Goal: Check status

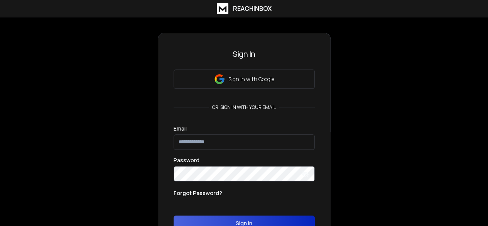
click at [228, 81] on p "Sign in with Google" at bounding box center [251, 79] width 46 height 8
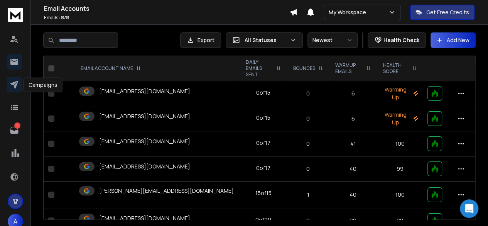
click at [19, 88] on link at bounding box center [14, 84] width 15 height 15
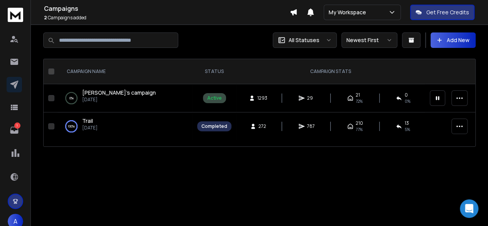
click at [82, 90] on span "Rimjhim's campaign" at bounding box center [119, 92] width 74 height 7
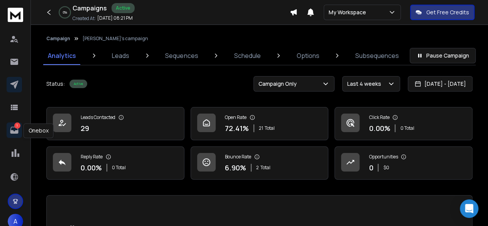
click at [17, 132] on icon at bounding box center [14, 130] width 8 height 7
